Goal: Check status

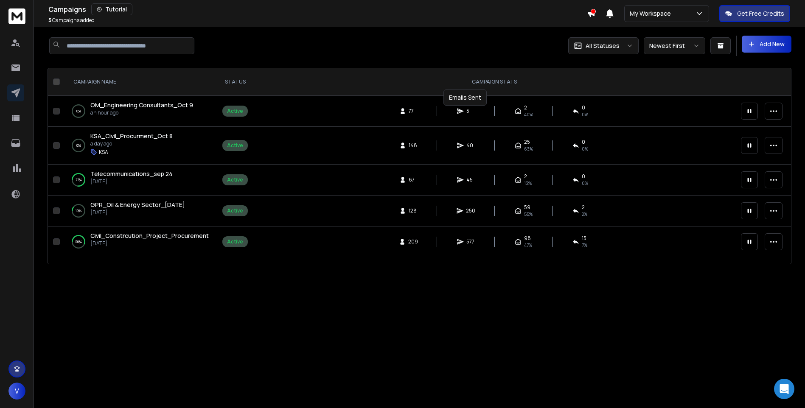
click at [466, 112] on span "5" at bounding box center [470, 111] width 8 height 7
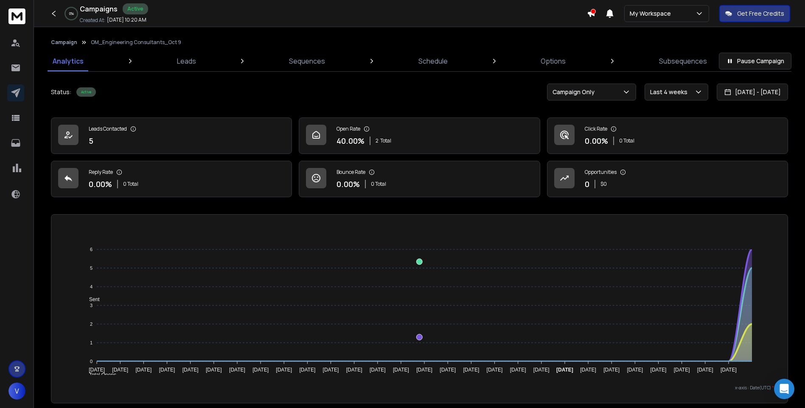
click at [382, 136] on div "40.00 % 2 Total" at bounding box center [363, 141] width 55 height 12
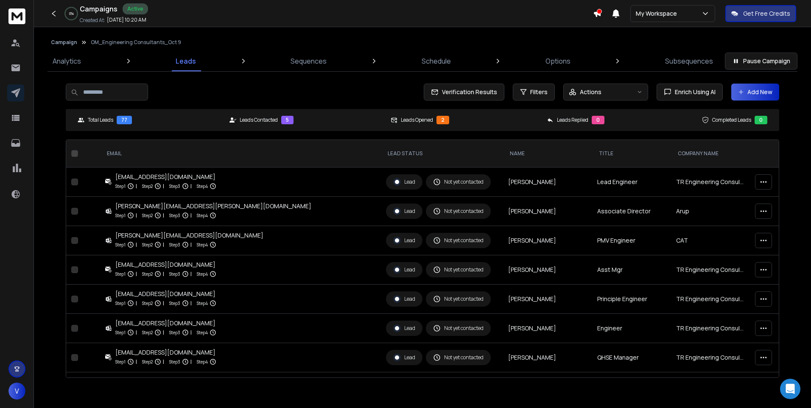
click at [410, 121] on p "Leads Opened" at bounding box center [417, 120] width 32 height 7
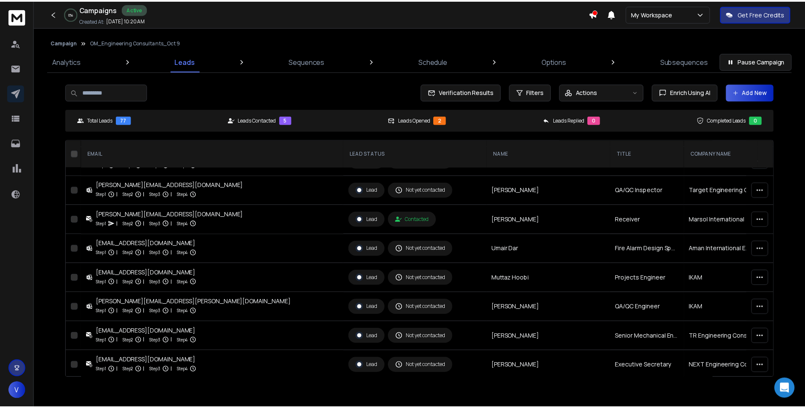
scroll to position [2050, 0]
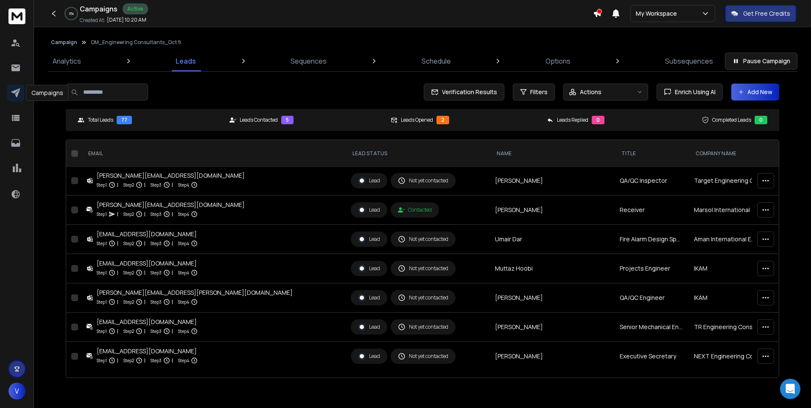
click at [11, 92] on icon at bounding box center [16, 93] width 10 height 10
